Goal: Task Accomplishment & Management: Complete application form

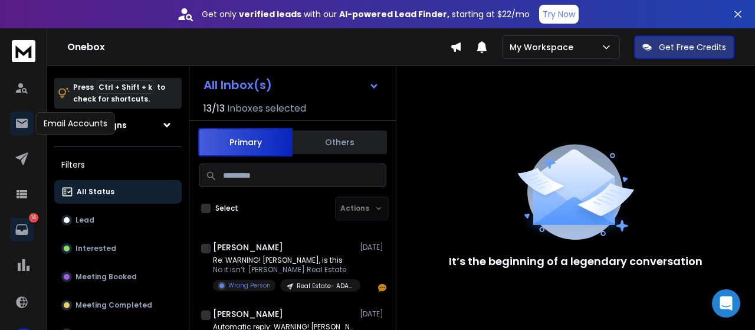
click at [19, 122] on icon at bounding box center [22, 123] width 14 height 14
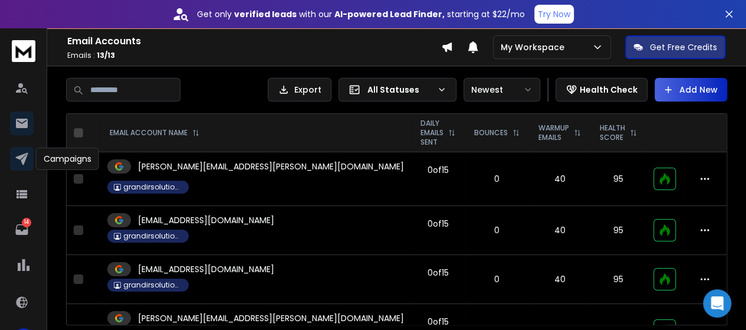
click at [27, 155] on icon at bounding box center [22, 159] width 14 height 14
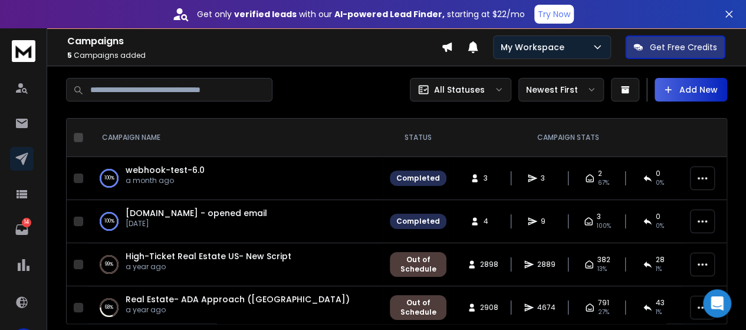
click at [599, 53] on button "My Workspace" at bounding box center [552, 47] width 118 height 24
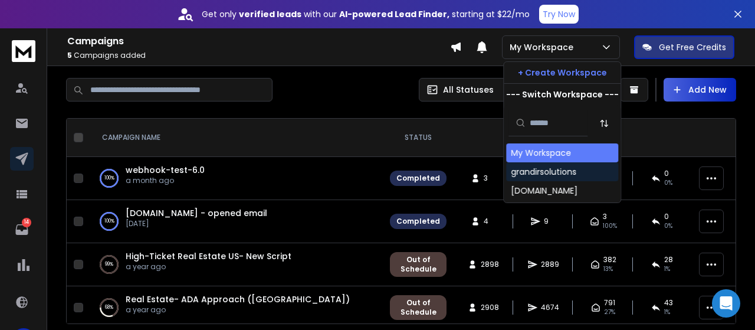
click at [543, 173] on div "grandirsolutions" at bounding box center [543, 172] width 65 height 12
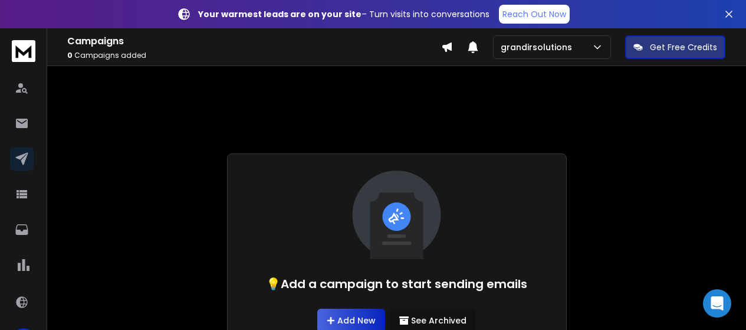
scroll to position [31, 0]
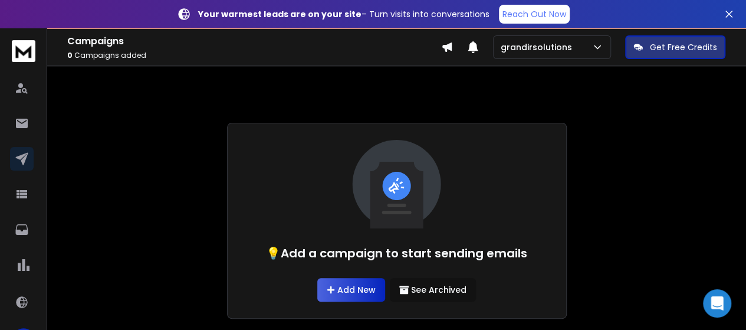
click at [355, 286] on link "Add New" at bounding box center [351, 290] width 68 height 24
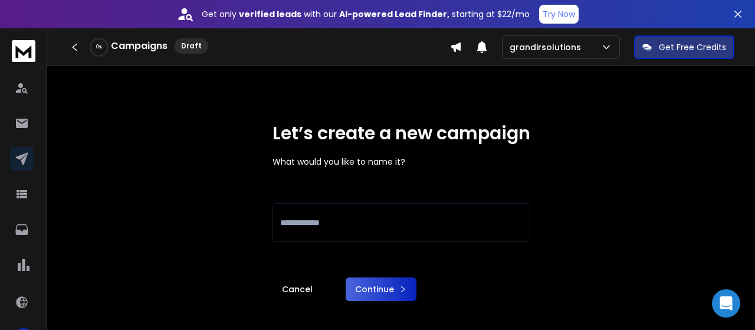
click at [365, 232] on input at bounding box center [402, 222] width 258 height 39
type input "*"
type input "**********"
click at [370, 287] on button "Continue" at bounding box center [381, 289] width 71 height 24
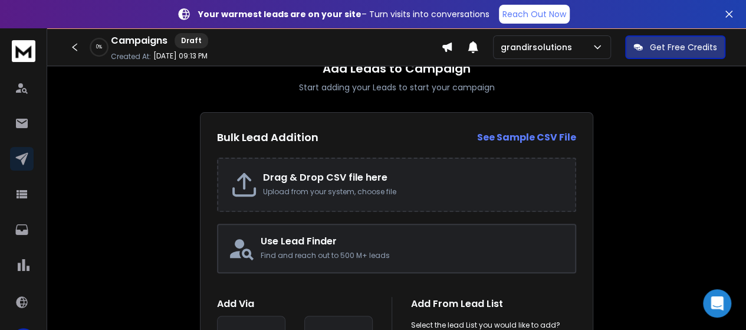
scroll to position [94, 0]
